Goal: Find contact information: Find contact information

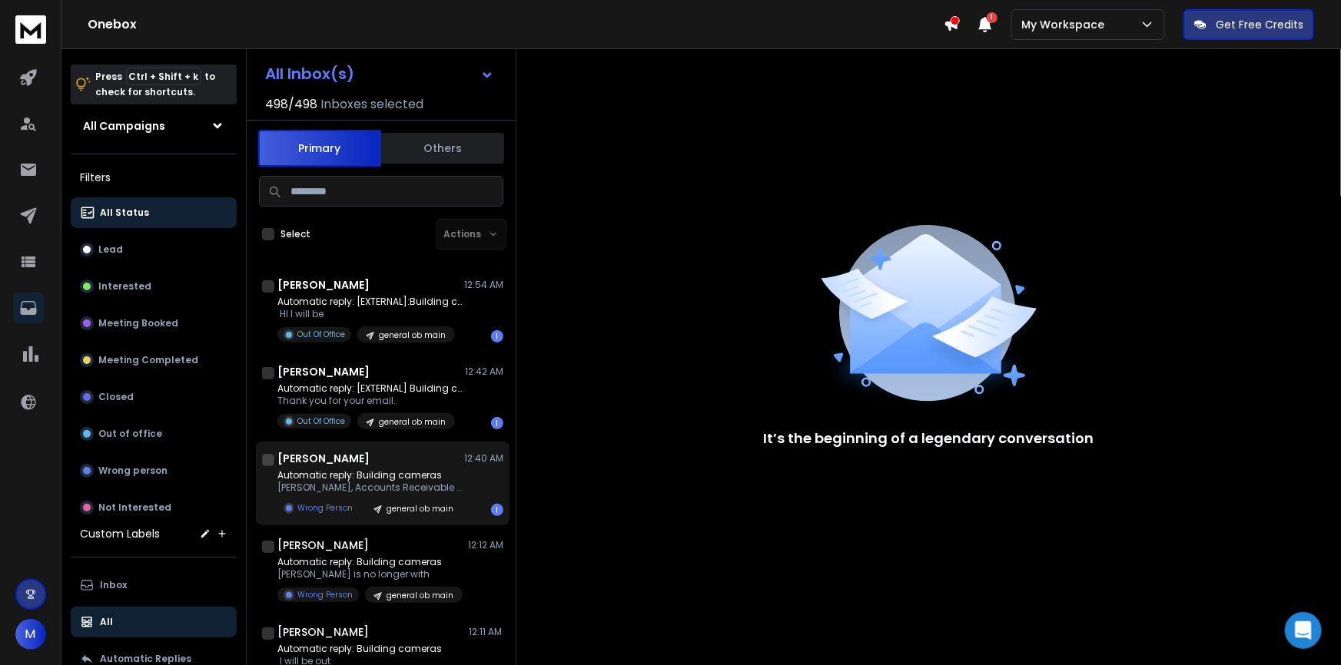
click at [453, 470] on p "Automatic reply: Building cameras" at bounding box center [369, 476] width 184 height 12
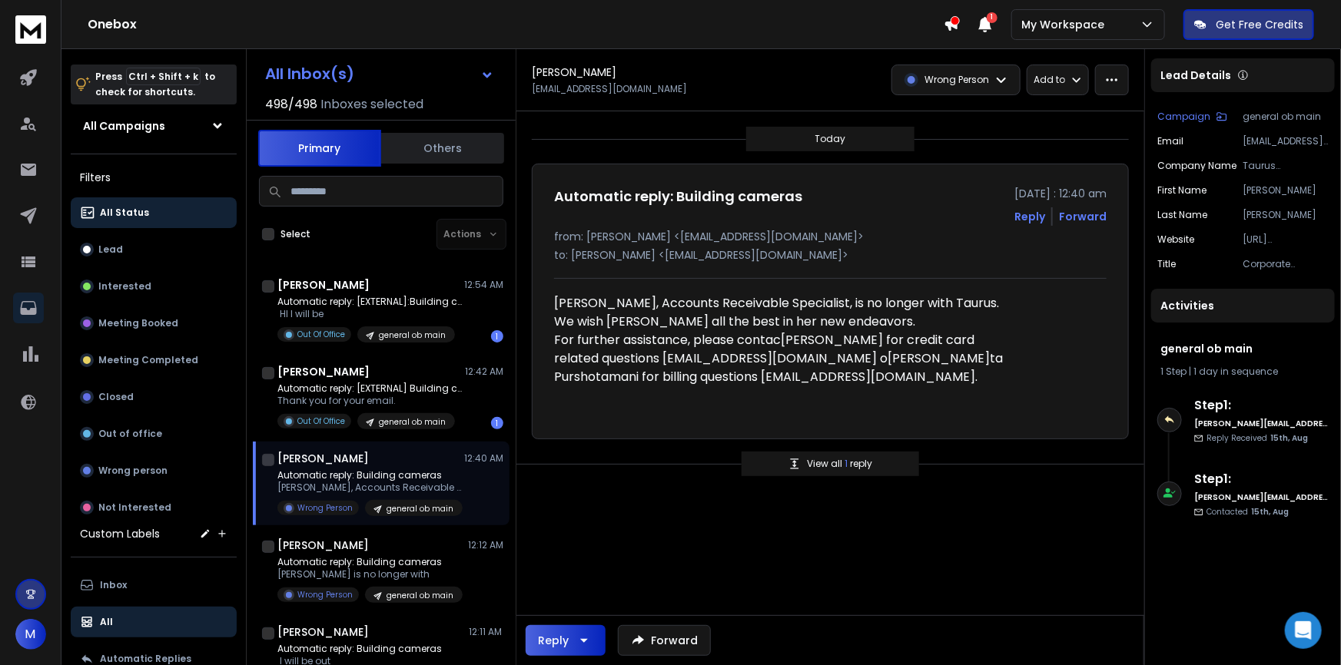
click at [601, 86] on p "[EMAIL_ADDRESS][DOMAIN_NAME]" at bounding box center [609, 89] width 155 height 12
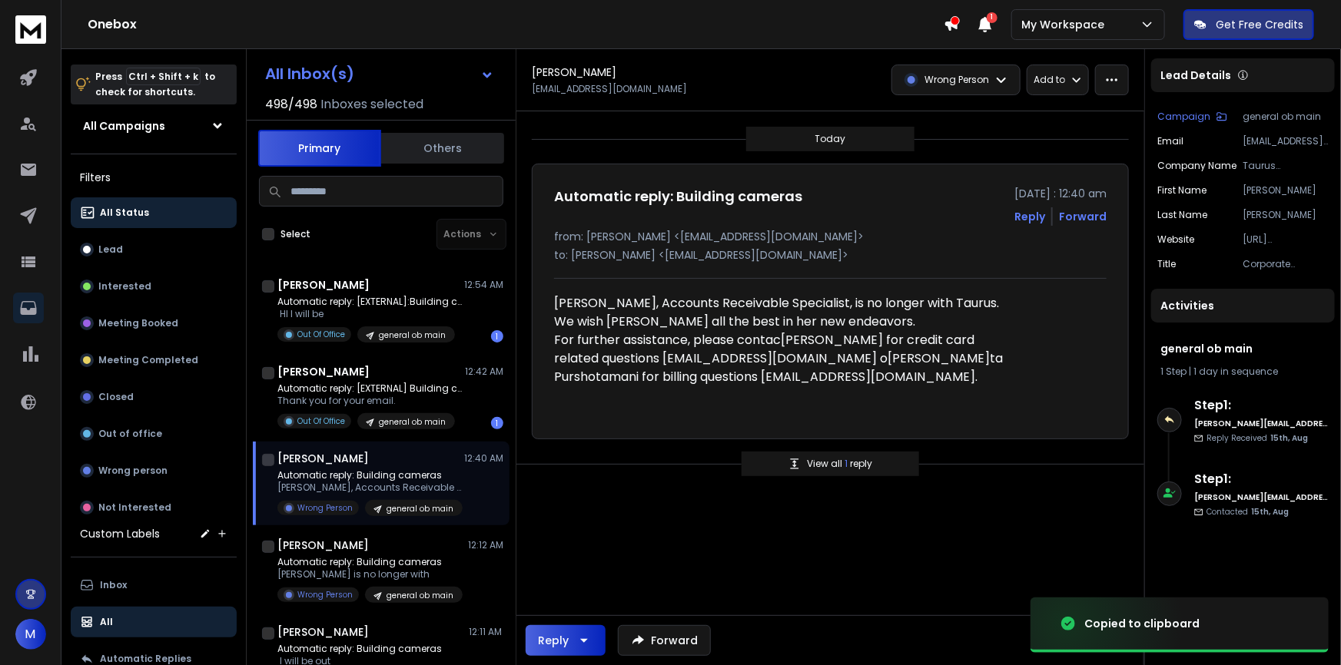
click at [565, 70] on h1 "[PERSON_NAME]" at bounding box center [574, 72] width 85 height 15
click at [685, 579] on div "[DATE] Automatic reply: Building cameras [DATE] : 12:40 am Reply Forward from: …" at bounding box center [830, 369] width 628 height 485
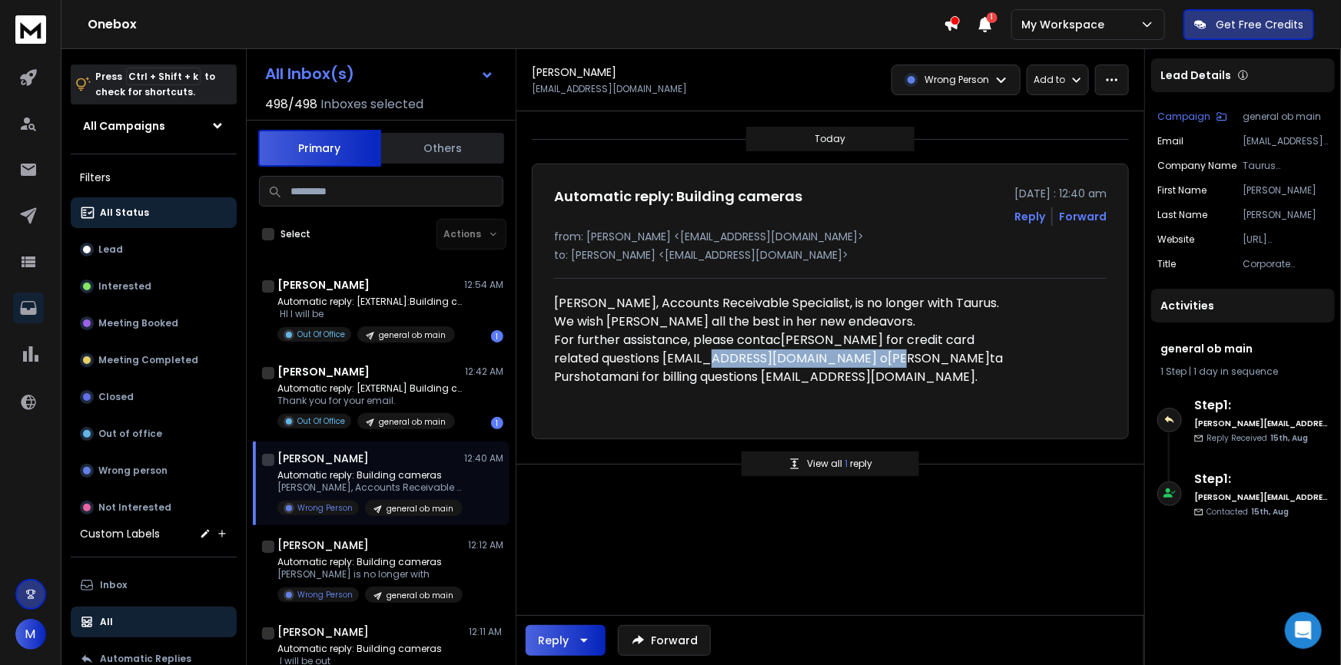
drag, startPoint x: 886, startPoint y: 378, endPoint x: 699, endPoint y: 377, distance: 187.5
click at [699, 377] on div "[PERSON_NAME], Accounts Receivable Specialist, is no longer with Taurus. We wis…" at bounding box center [784, 355] width 461 height 123
copy div "[EMAIL_ADDRESS][DOMAIN_NAME]"
click at [724, 417] on div "[PERSON_NAME], Accounts Receivable Specialist, is no longer with Taurus. We wis…" at bounding box center [784, 355] width 461 height 123
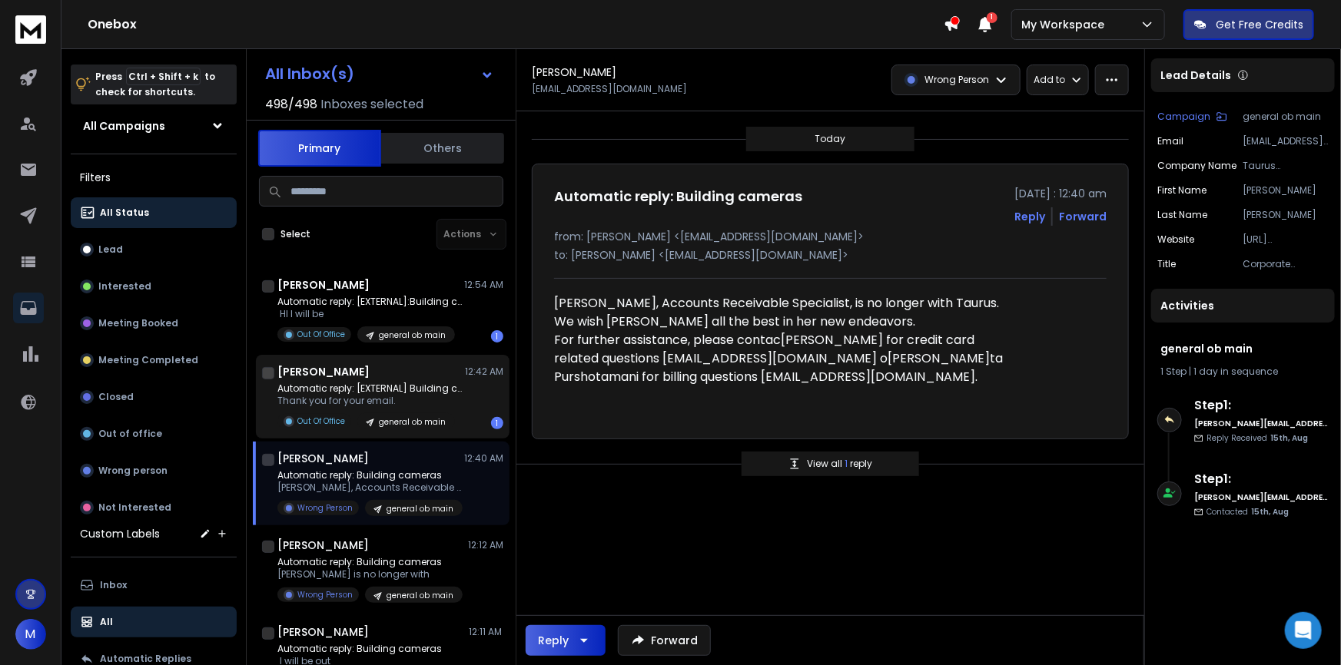
click at [461, 400] on p "﻿﻿﻿Thank you for your email." at bounding box center [369, 401] width 184 height 12
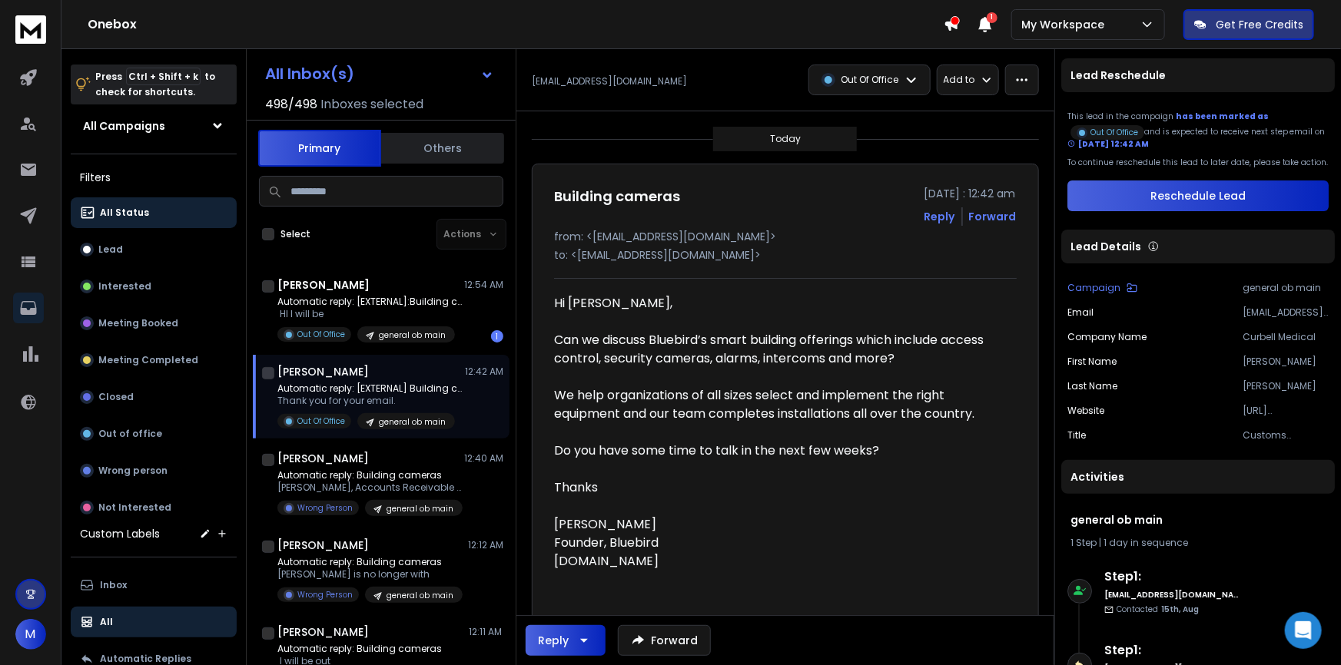
scroll to position [81, 0]
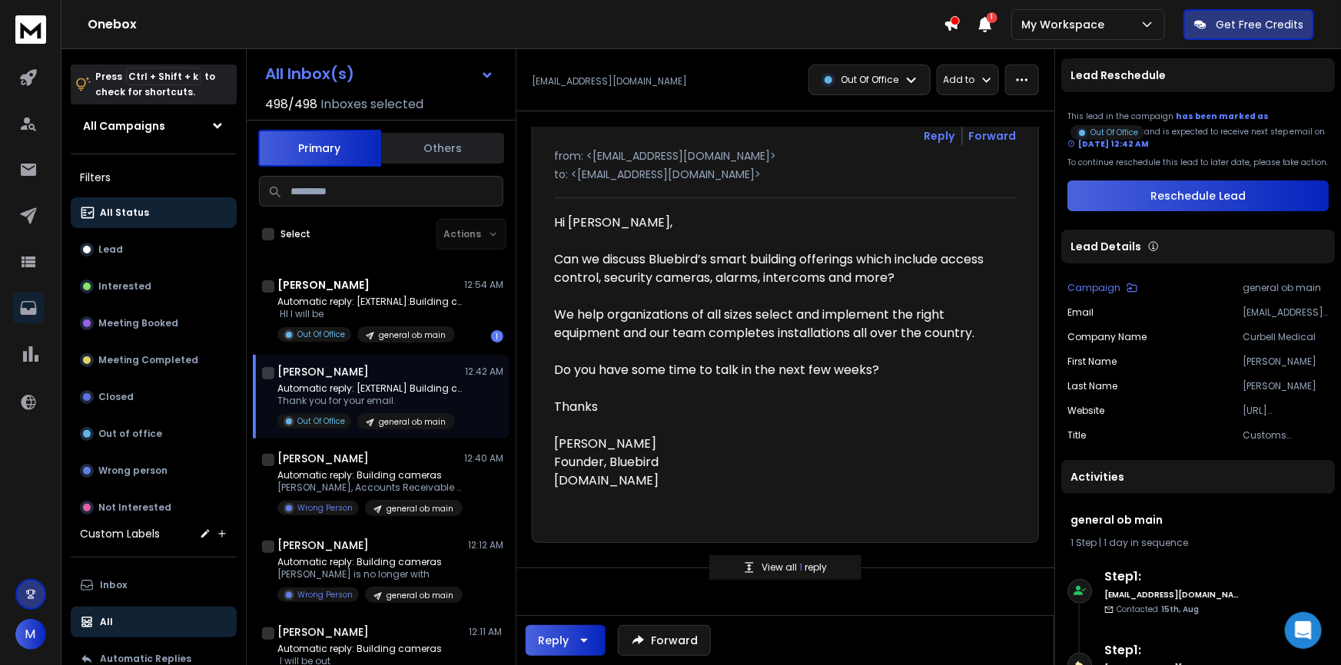
click at [757, 561] on div "View all 1 reply" at bounding box center [785, 568] width 152 height 25
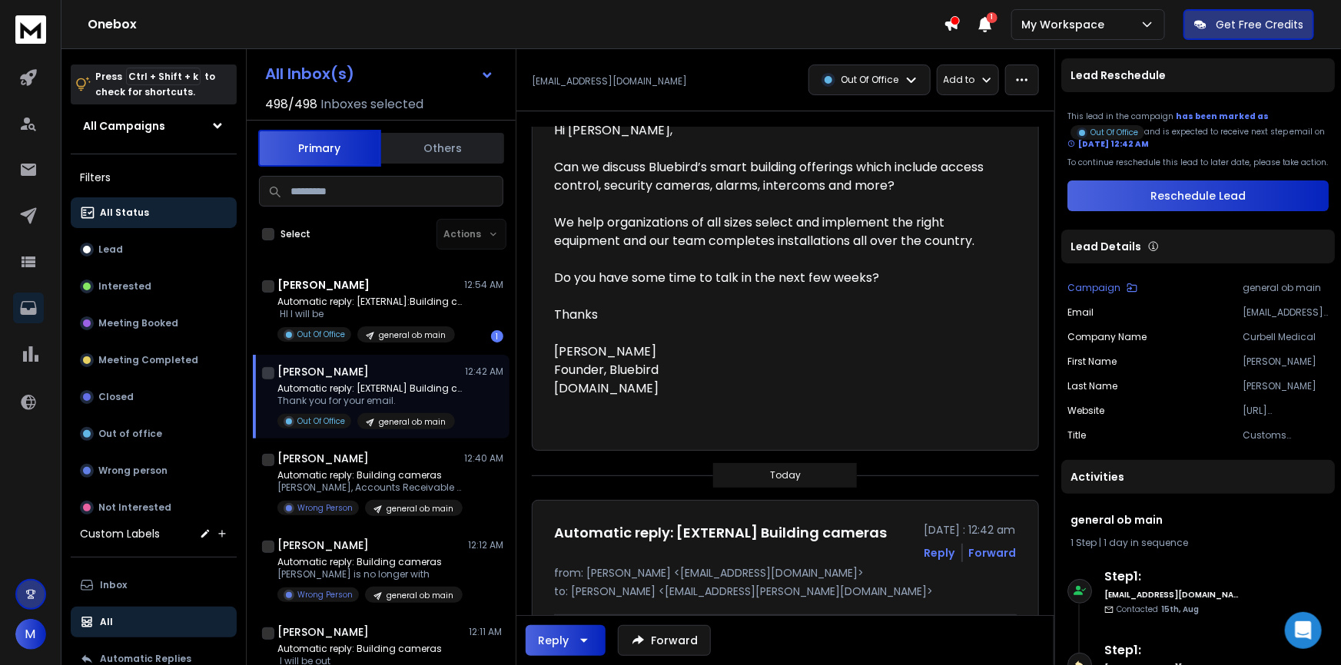
scroll to position [360, 0]
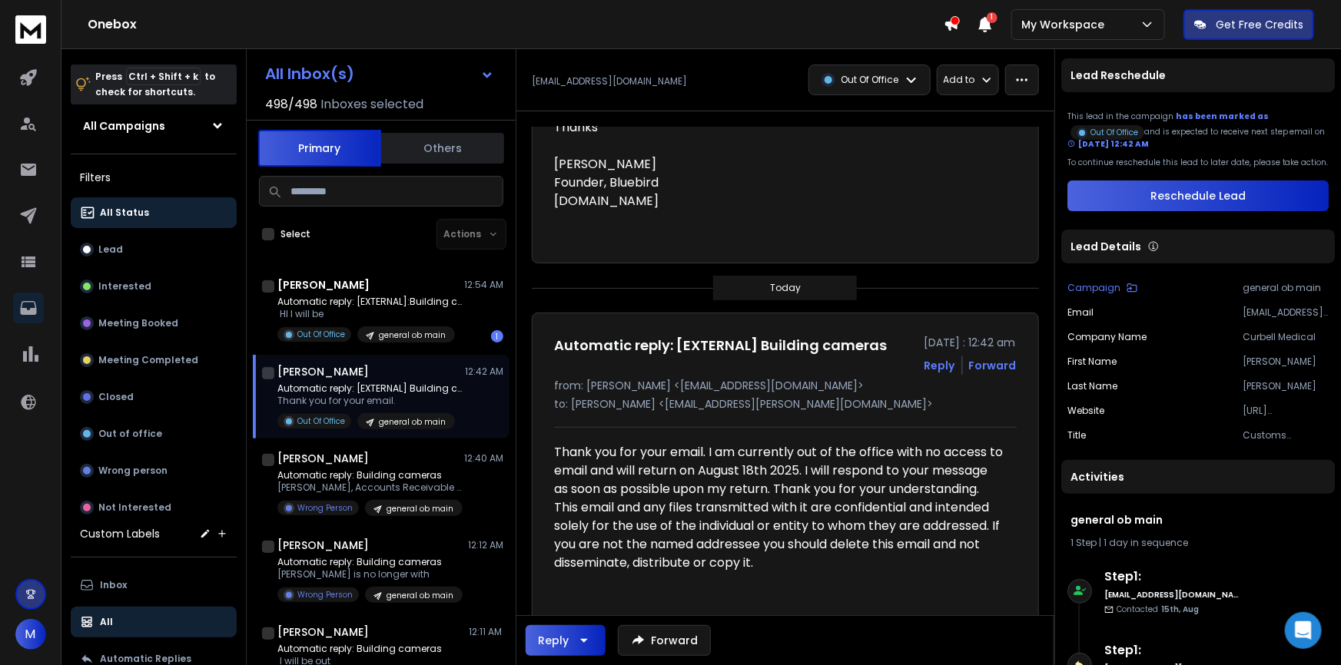
click at [652, 87] on p "[EMAIL_ADDRESS][DOMAIN_NAME]" at bounding box center [609, 81] width 155 height 12
drag, startPoint x: 584, startPoint y: 387, endPoint x: 648, endPoint y: 387, distance: 63.8
click at [648, 387] on p "from: [PERSON_NAME] <[EMAIL_ADDRESS][DOMAIN_NAME]>" at bounding box center [785, 385] width 463 height 15
copy p "[PERSON_NAME]"
click at [649, 357] on h1 "Automatic reply: [EXTERNAL] Building cameras" at bounding box center [720, 346] width 333 height 22
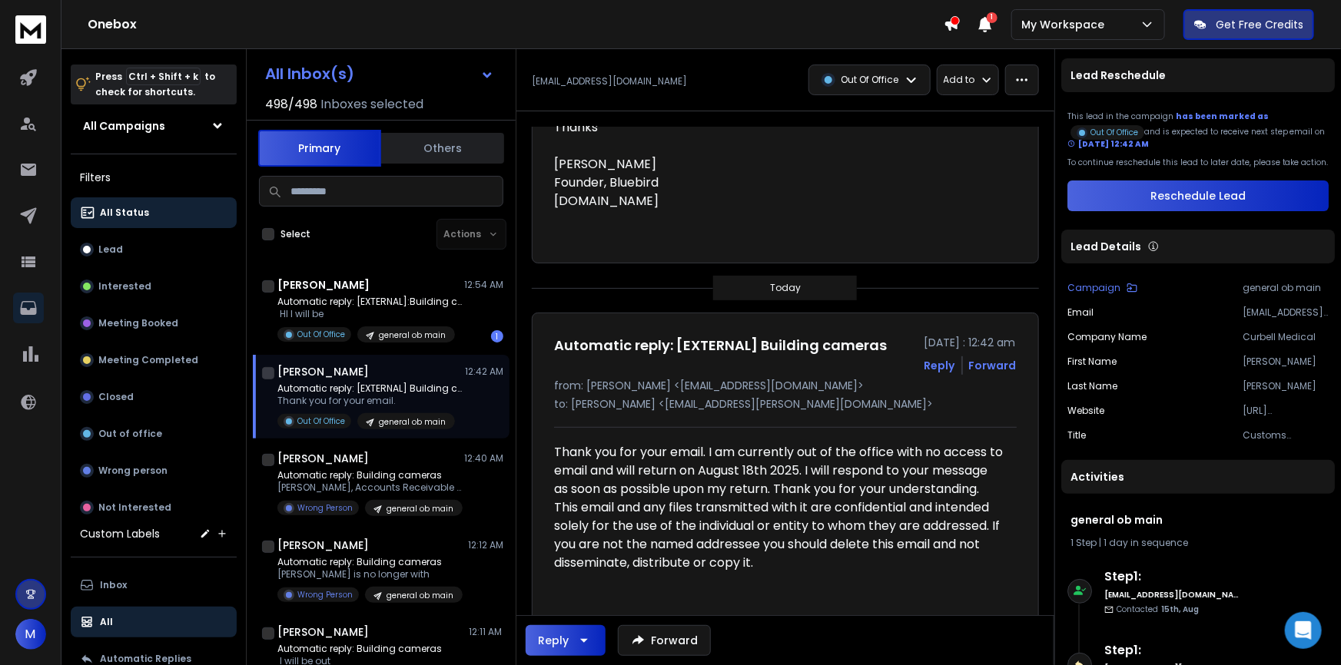
drag, startPoint x: 650, startPoint y: 78, endPoint x: 631, endPoint y: 2, distance: 77.7
click at [649, 77] on p "[EMAIL_ADDRESS][DOMAIN_NAME]" at bounding box center [609, 81] width 155 height 12
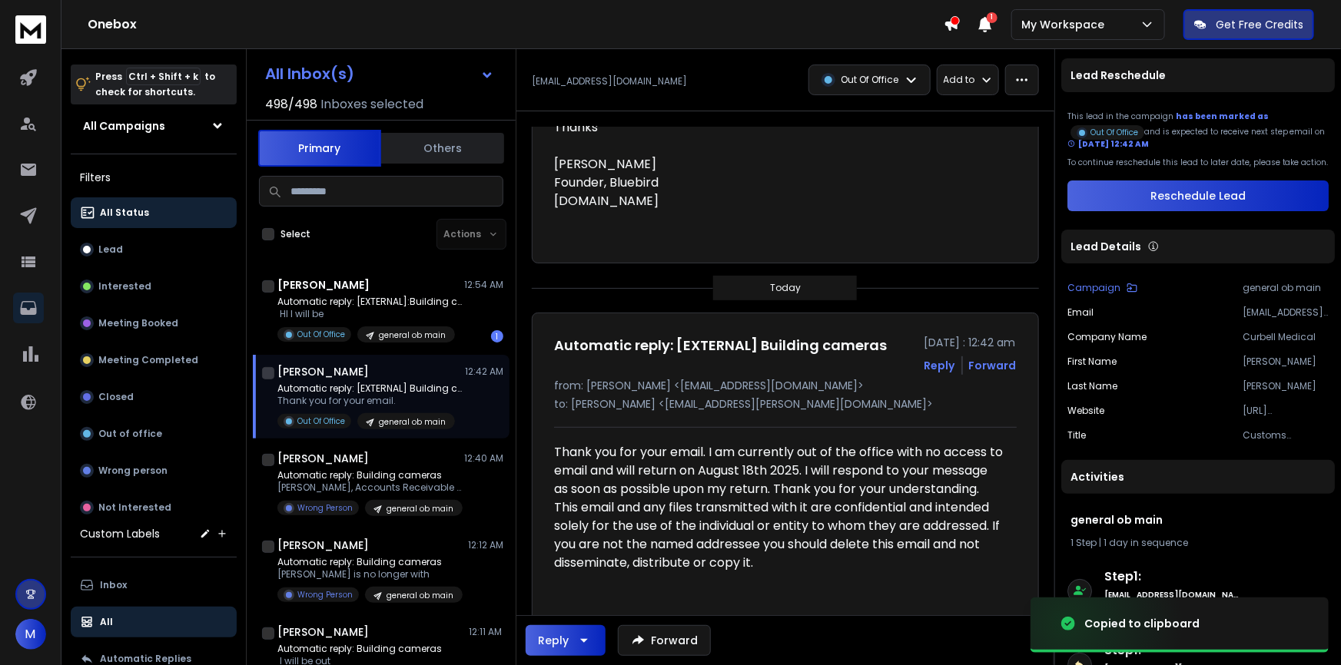
click at [1258, 337] on p "Curbell Medical" at bounding box center [1286, 337] width 86 height 12
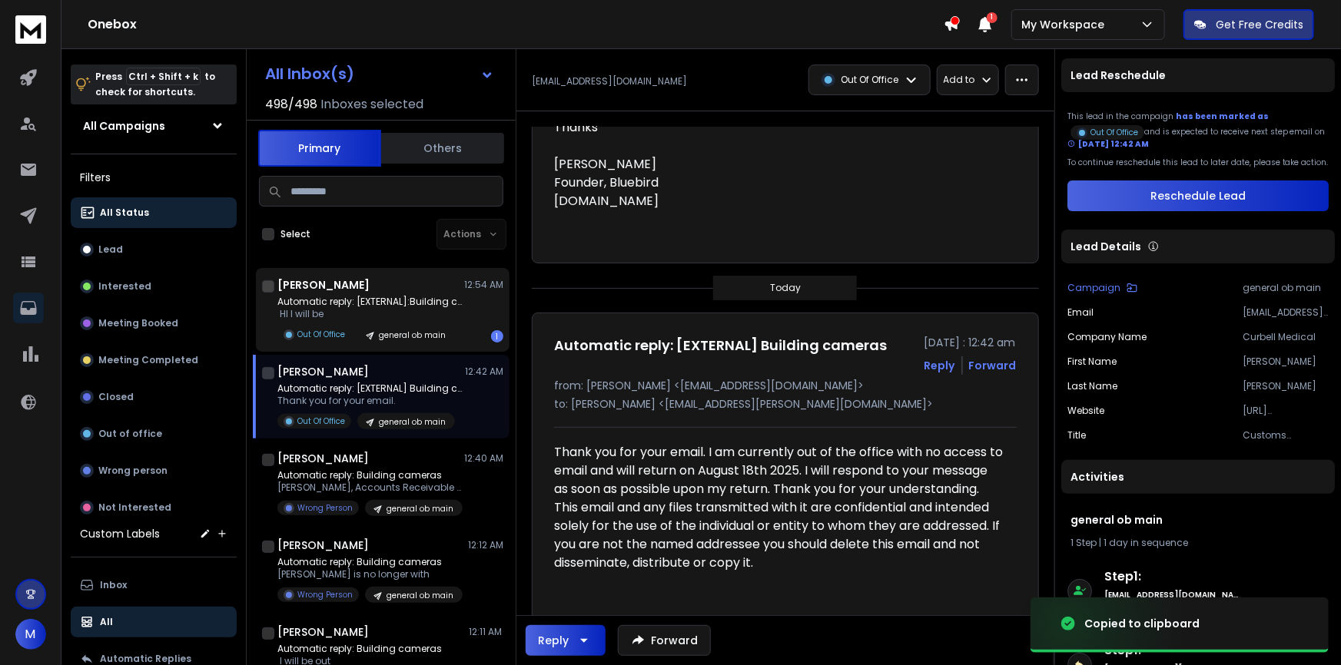
click at [426, 308] on p "﻿ HI I will be" at bounding box center [369, 314] width 184 height 12
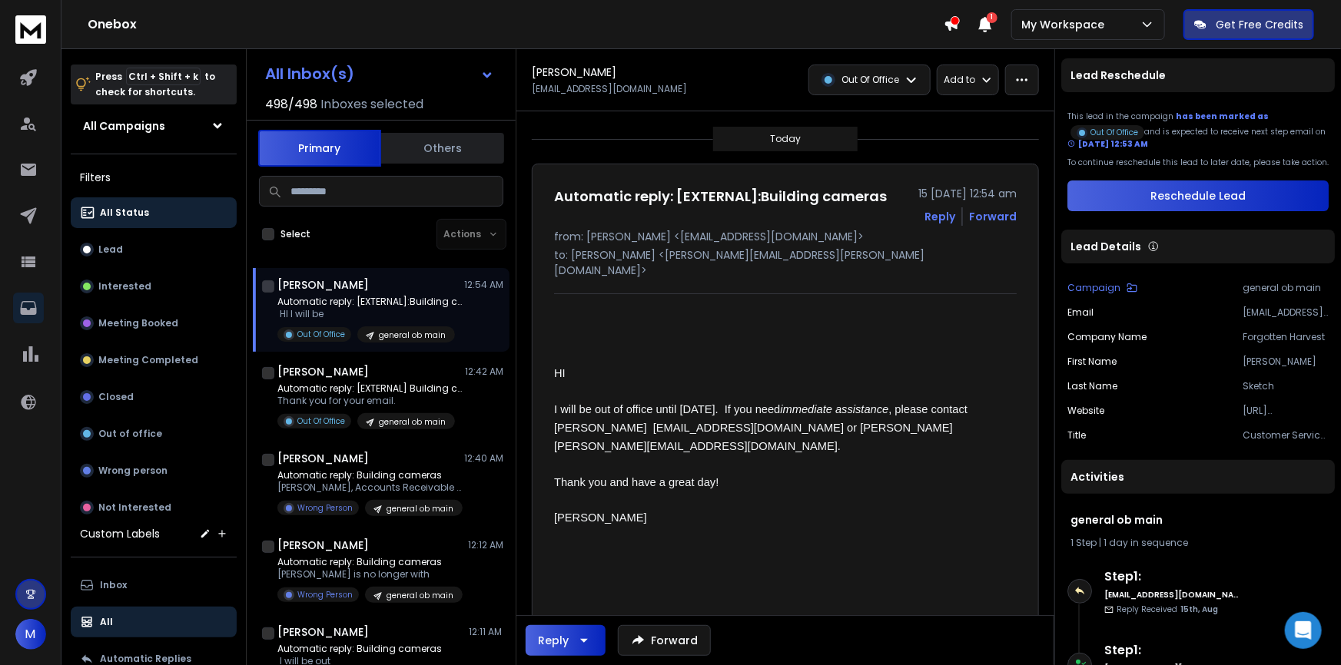
click at [610, 91] on p "[EMAIL_ADDRESS][DOMAIN_NAME]" at bounding box center [609, 89] width 155 height 12
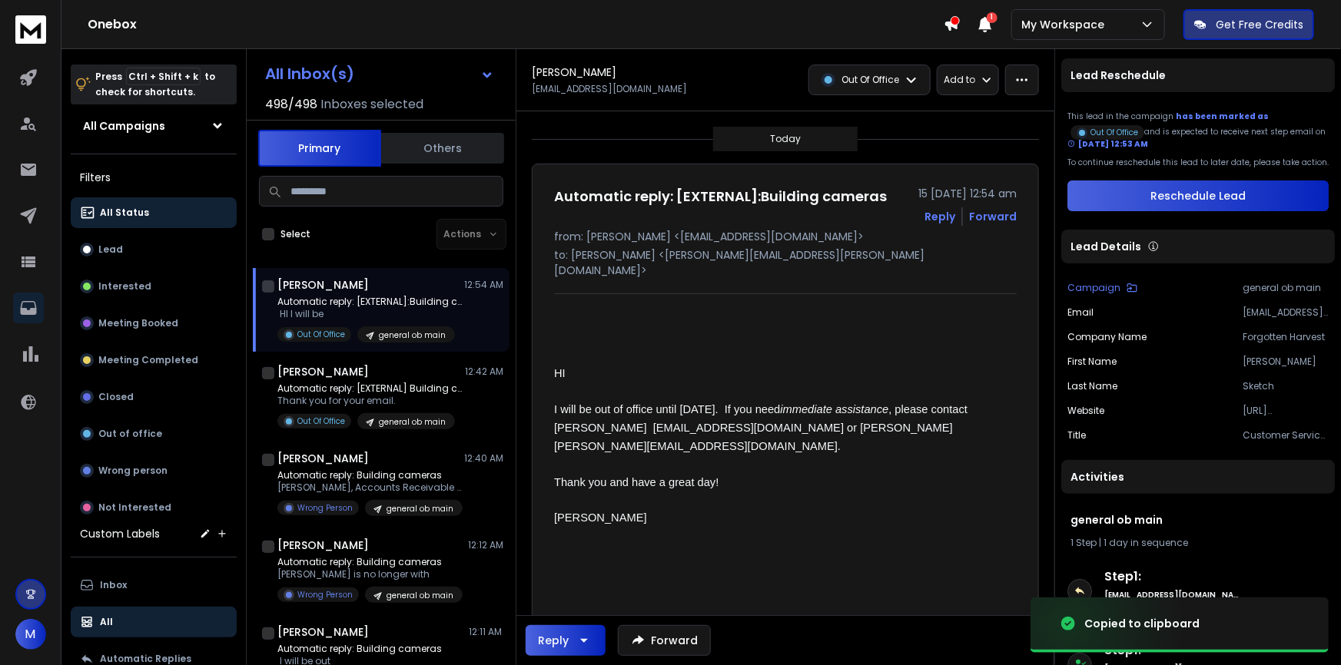
click at [585, 71] on h1 "[PERSON_NAME]" at bounding box center [574, 72] width 85 height 15
